Goal: Navigation & Orientation: Find specific page/section

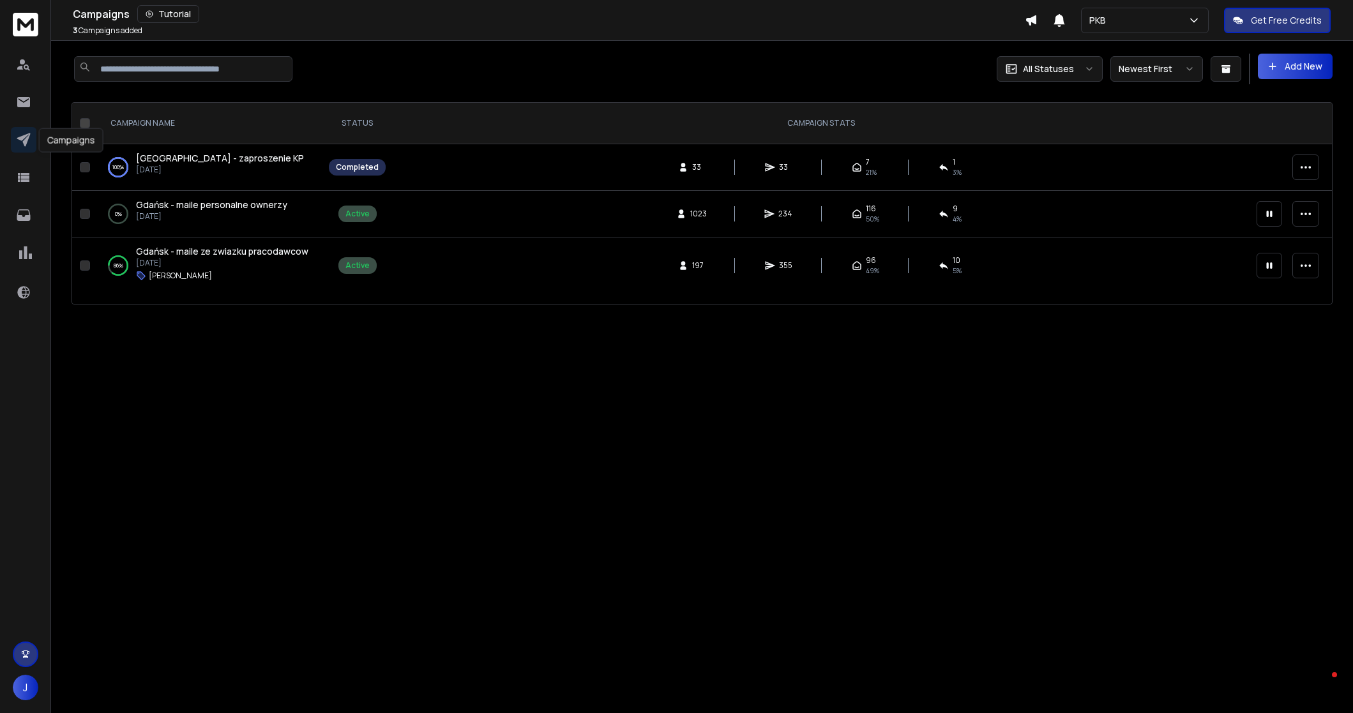
click at [24, 145] on icon at bounding box center [23, 139] width 15 height 15
click at [26, 177] on icon at bounding box center [23, 177] width 11 height 9
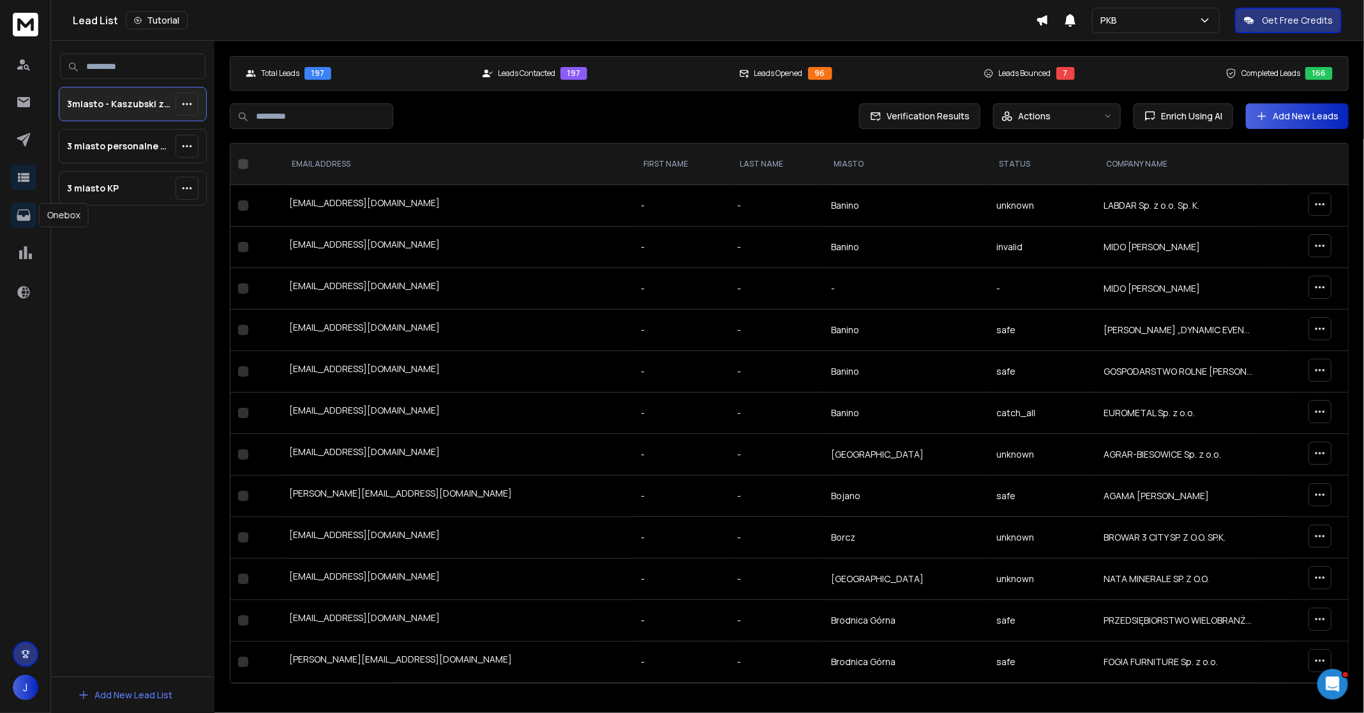
click at [16, 218] on icon at bounding box center [23, 214] width 15 height 15
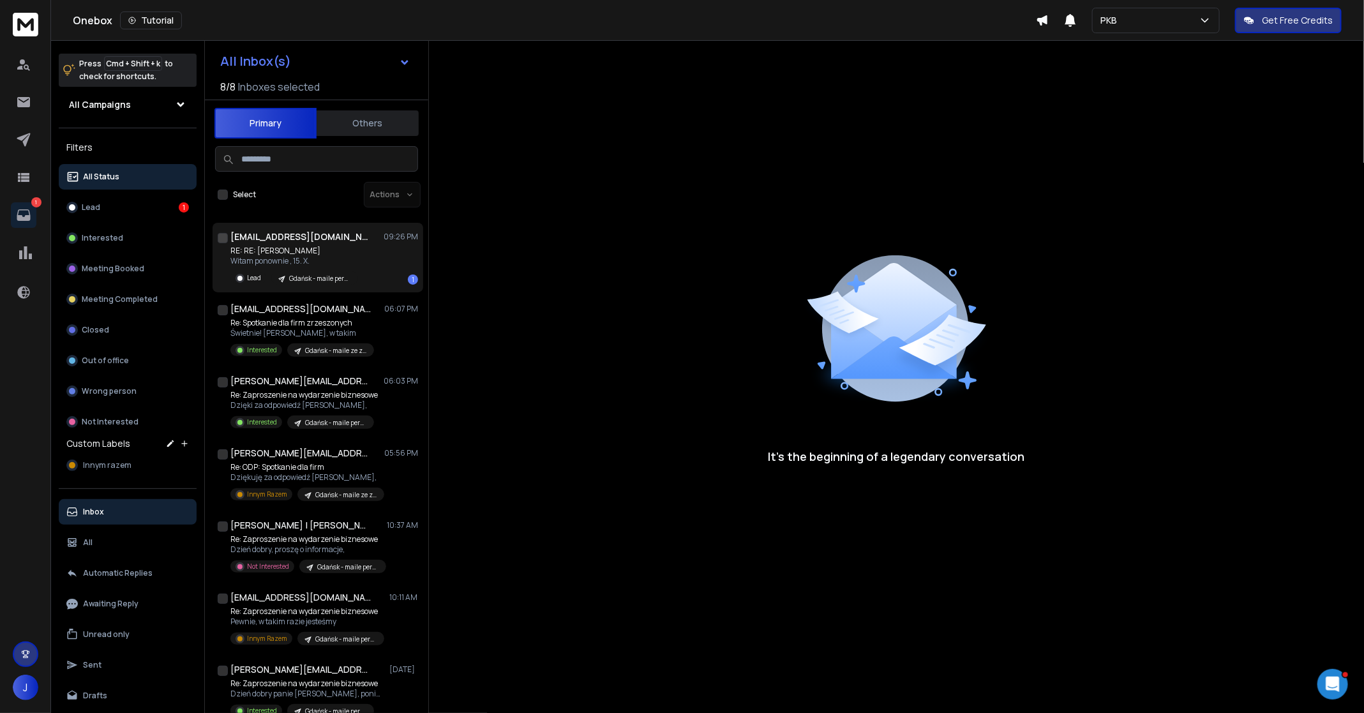
click at [338, 244] on div "[EMAIL_ADDRESS][DOMAIN_NAME] 09:26 PM RE: RE: [PERSON_NAME] Witam ponownie , 15…" at bounding box center [324, 257] width 188 height 54
